Goal: Task Accomplishment & Management: Manage account settings

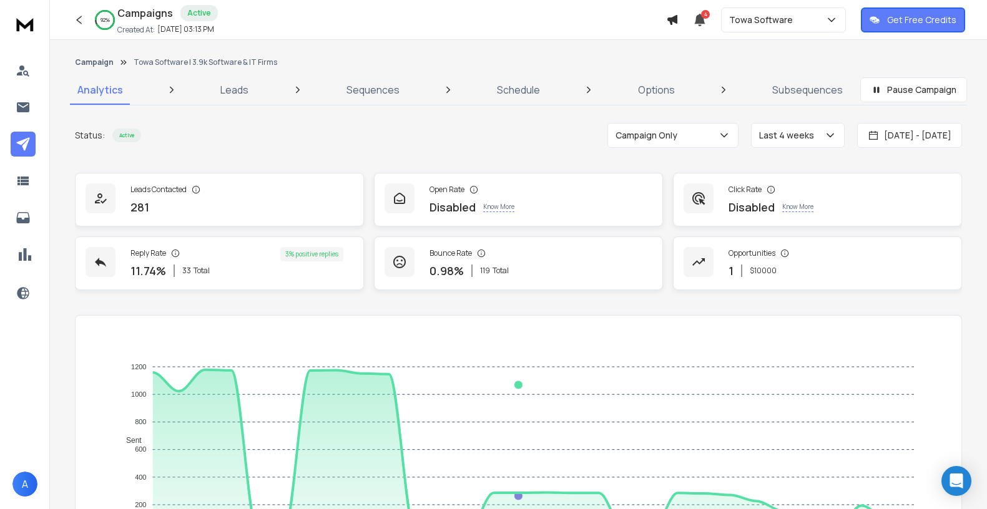
scroll to position [805, 0]
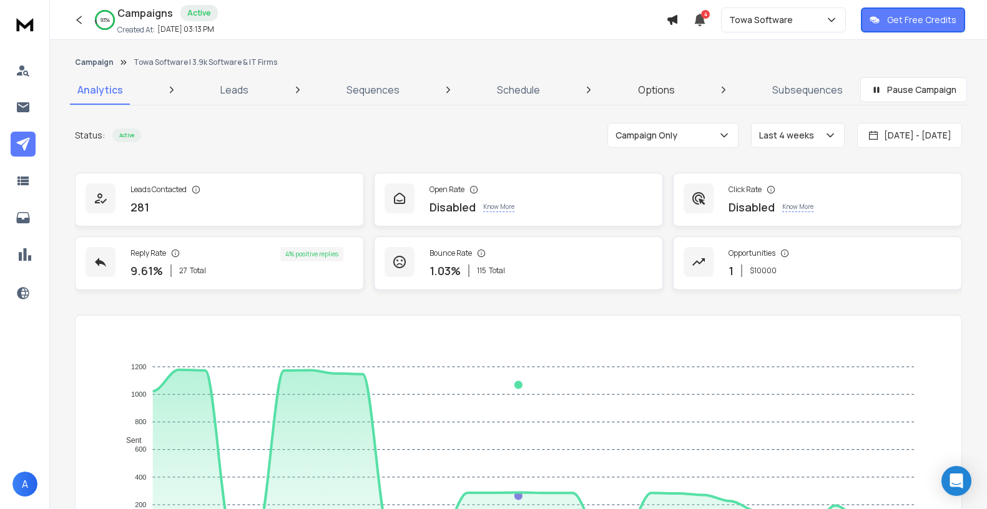
click at [665, 87] on p "Options" at bounding box center [656, 89] width 37 height 15
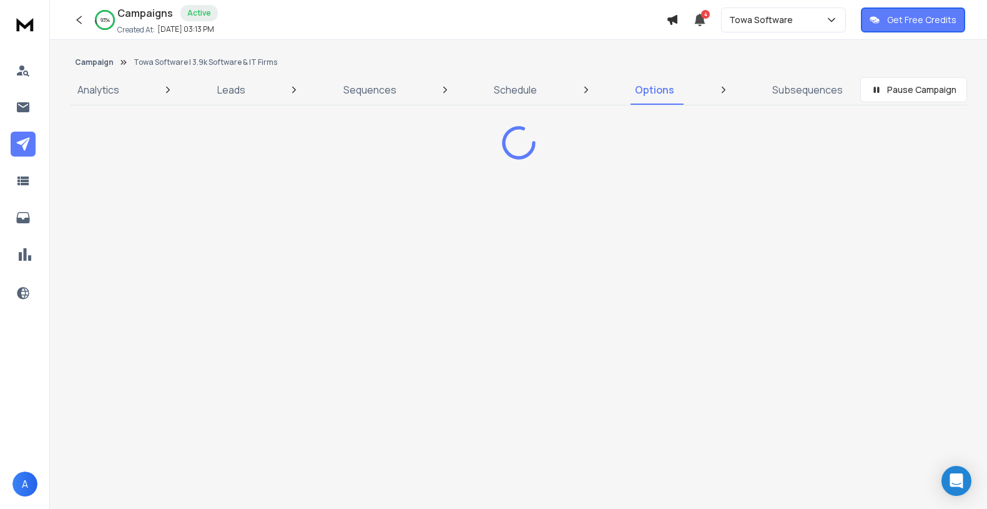
select select "*"
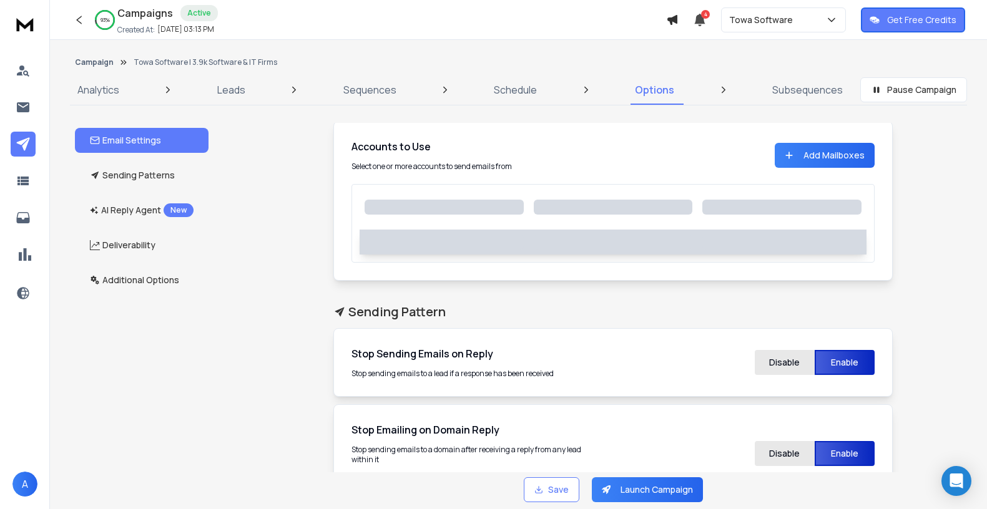
scroll to position [29, 0]
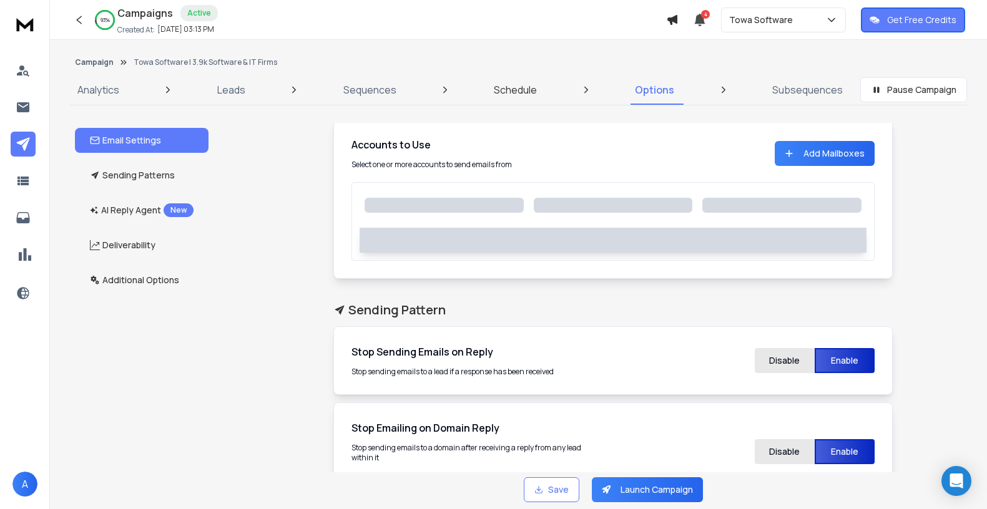
click at [524, 89] on p "Schedule" at bounding box center [515, 89] width 43 height 15
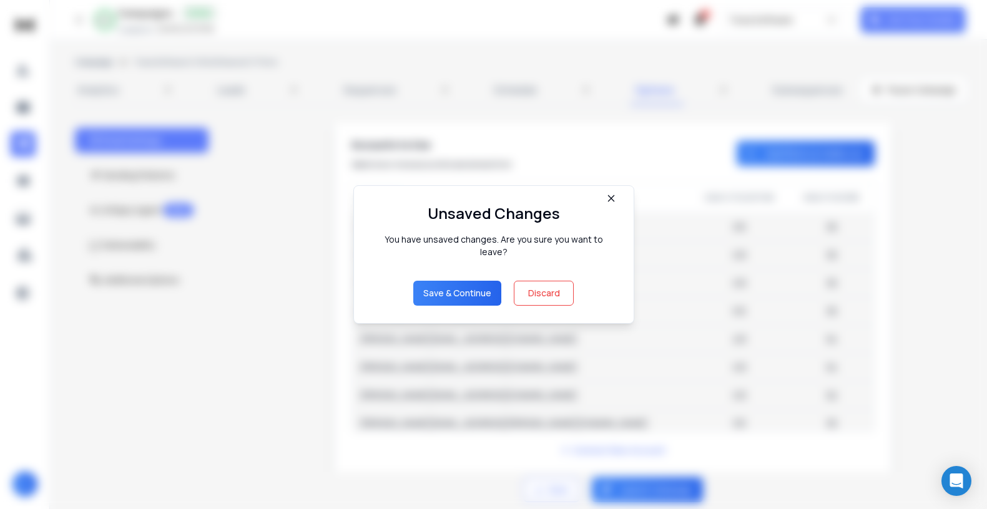
click at [461, 300] on div "Unsaved Changes You have unsaved changes. Are you sure you want to leave? Save …" at bounding box center [493, 254] width 281 height 139
click at [528, 282] on button "Discard" at bounding box center [544, 293] width 60 height 25
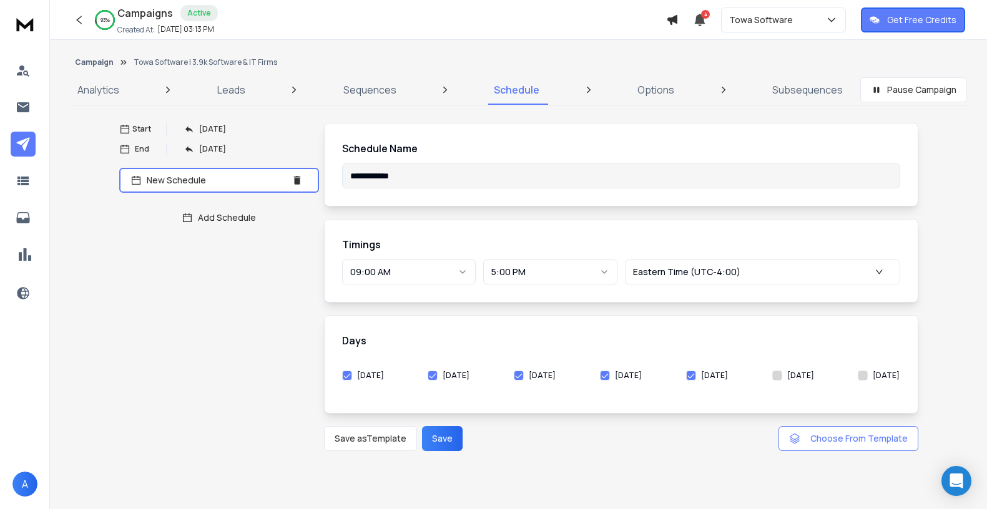
click at [226, 150] on p "Fri Sep 12 2025" at bounding box center [212, 149] width 27 height 10
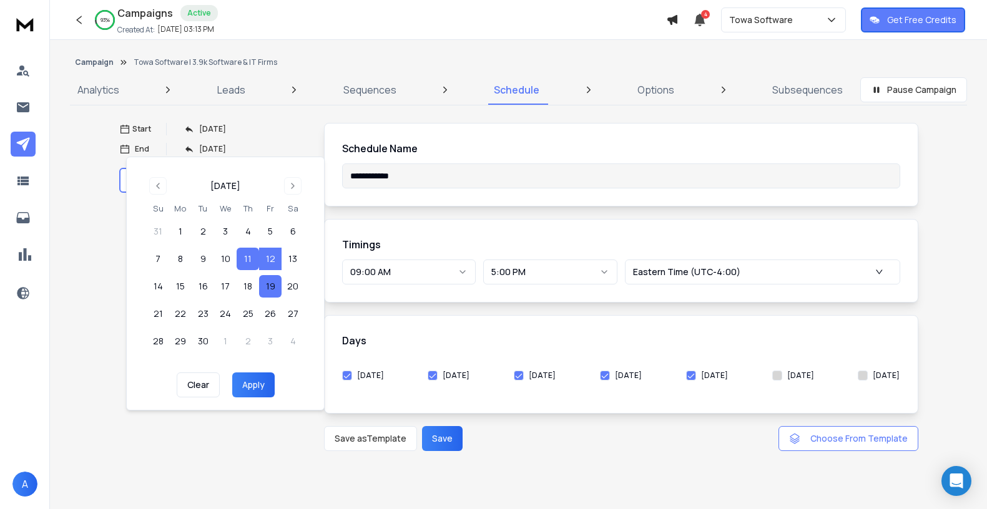
click at [275, 289] on button "19" at bounding box center [270, 286] width 22 height 22
click at [252, 378] on button "Apply" at bounding box center [253, 385] width 42 height 25
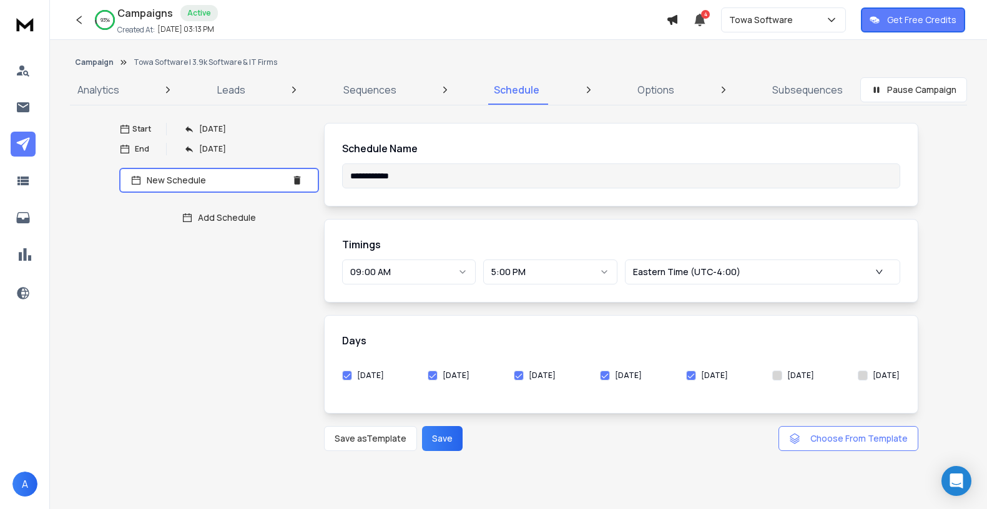
click at [448, 444] on button "Save" at bounding box center [442, 438] width 41 height 25
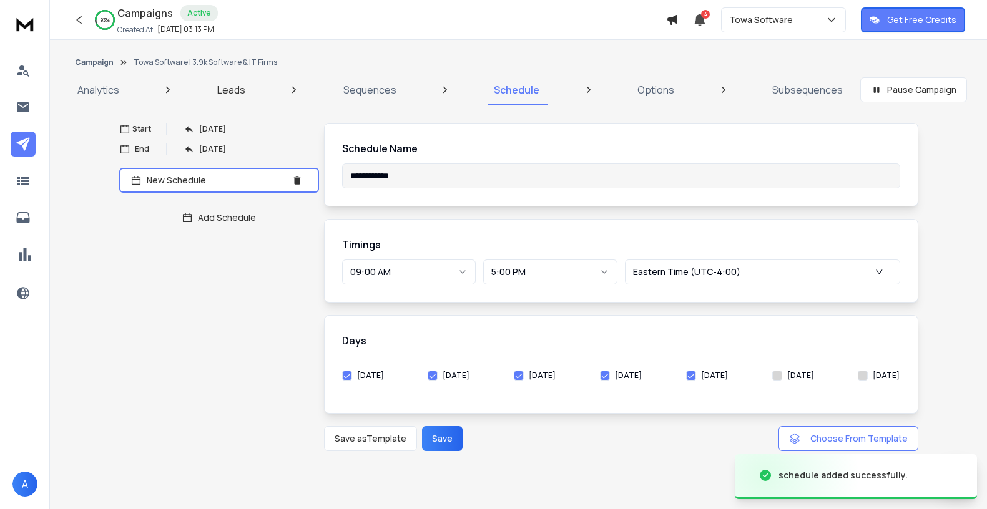
click at [225, 88] on p "Leads" at bounding box center [231, 89] width 28 height 15
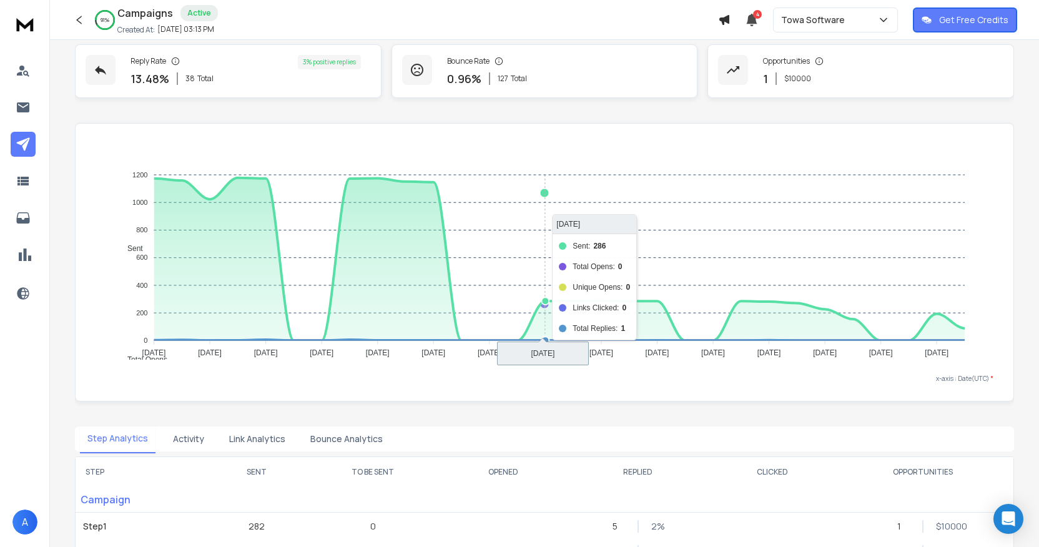
scroll to position [823, 0]
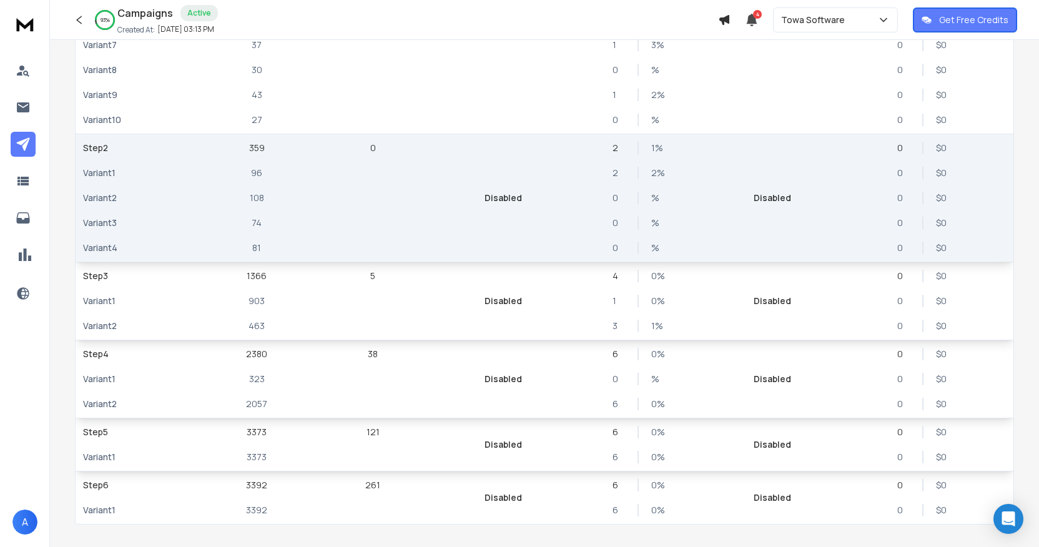
scroll to position [823, 0]
